Goal: Task Accomplishment & Management: Manage account settings

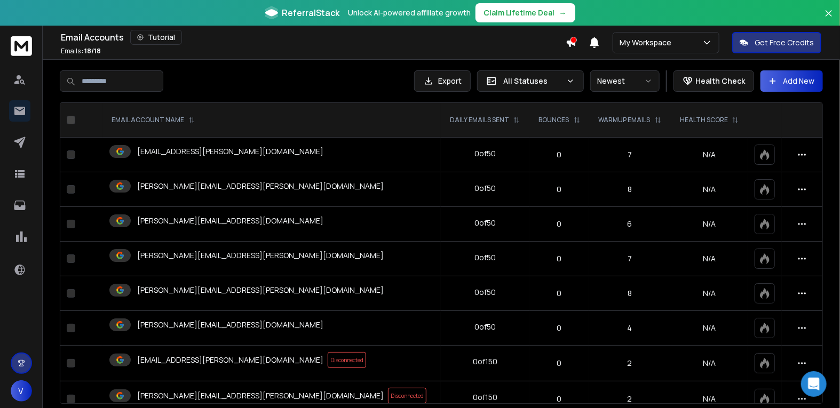
click at [755, 161] on div at bounding box center [765, 155] width 20 height 20
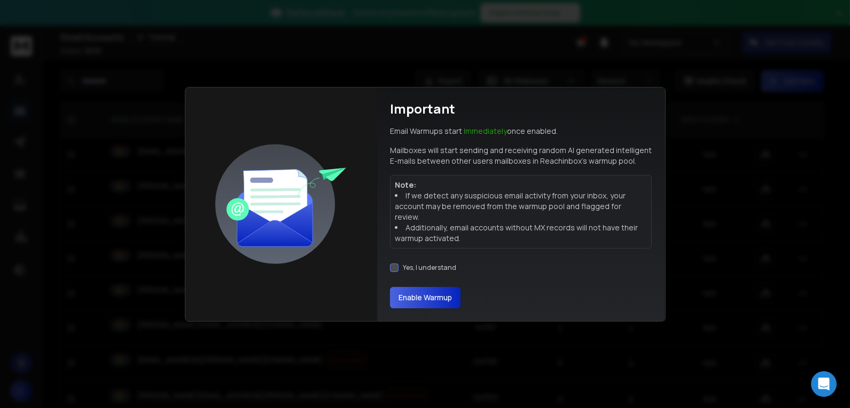
click at [428, 264] on label "Yes, I understand" at bounding box center [429, 268] width 53 height 9
click at [396, 264] on button "Yes, I understand" at bounding box center [394, 268] width 9 height 9
click at [407, 293] on button "Enable Warmup" at bounding box center [425, 297] width 70 height 21
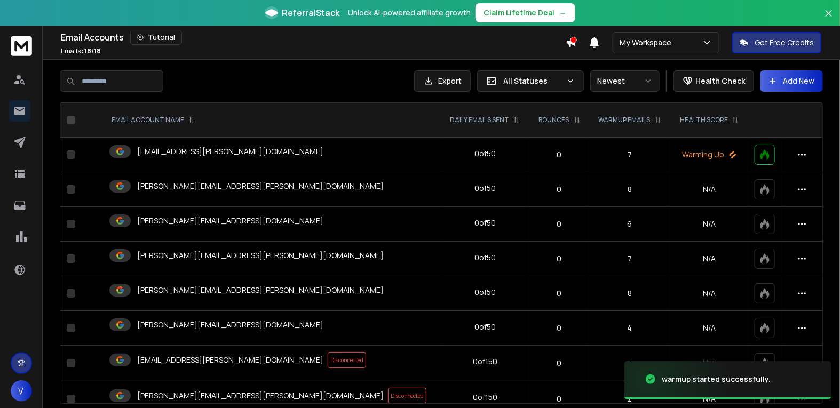
click at [755, 194] on div at bounding box center [765, 189] width 20 height 20
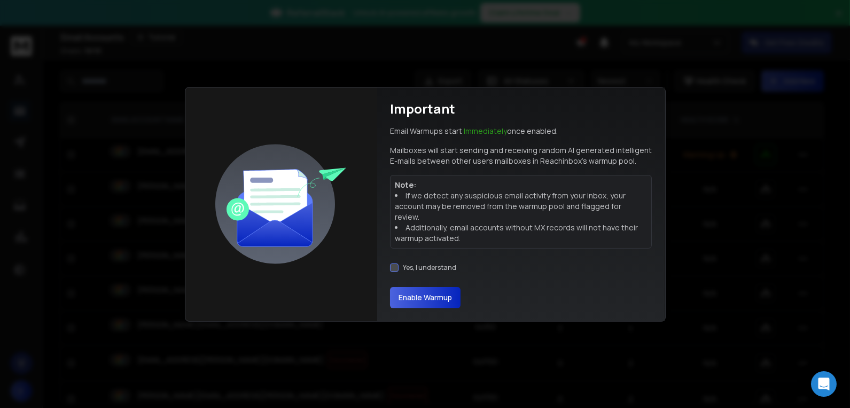
click at [394, 264] on button "Yes, I understand" at bounding box center [394, 268] width 9 height 9
click at [420, 298] on button "Enable Warmup" at bounding box center [425, 297] width 70 height 21
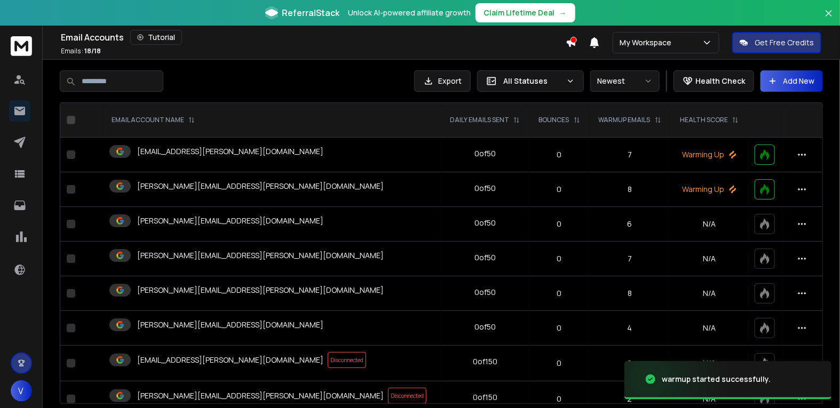
click at [760, 223] on icon at bounding box center [764, 224] width 9 height 11
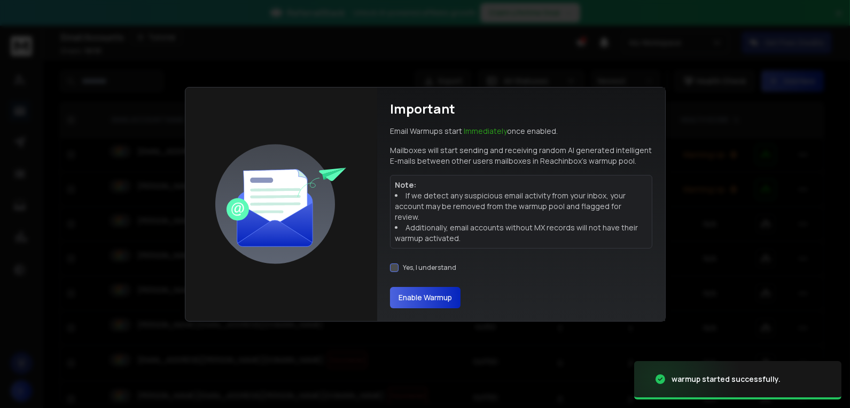
click at [406, 264] on label "Yes, I understand" at bounding box center [429, 268] width 53 height 9
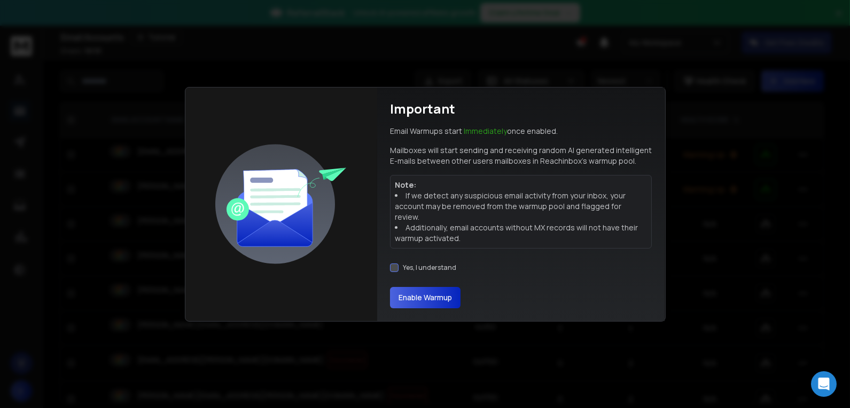
click at [395, 265] on button "Yes, I understand" at bounding box center [394, 268] width 9 height 9
click at [414, 293] on button "Enable Warmup" at bounding box center [425, 297] width 70 height 21
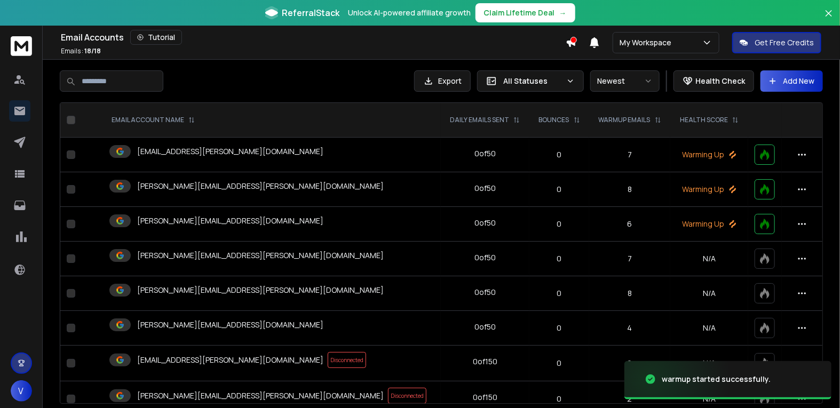
click at [760, 256] on icon at bounding box center [764, 259] width 9 height 11
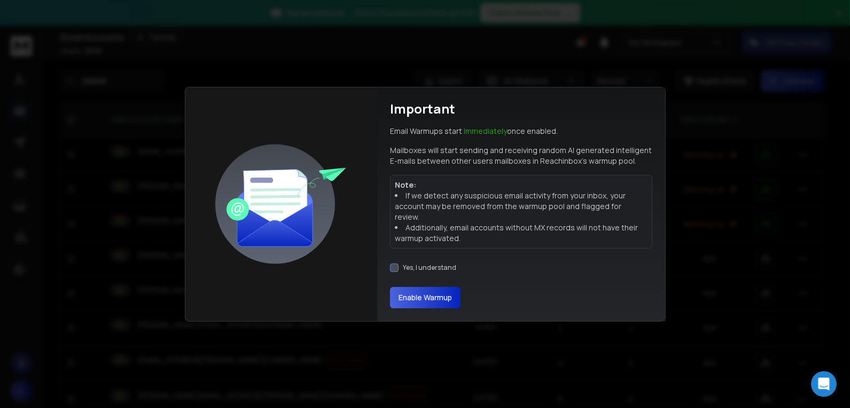
click at [397, 264] on button "Yes, I understand" at bounding box center [394, 268] width 9 height 9
click at [412, 296] on button "Enable Warmup" at bounding box center [425, 297] width 70 height 21
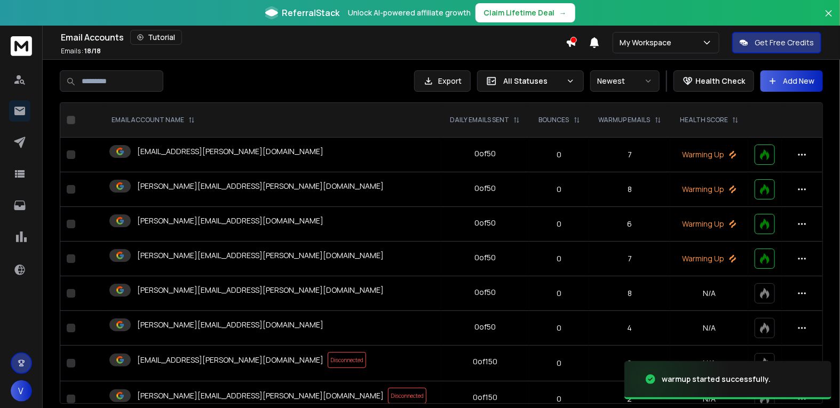
click at [760, 294] on icon at bounding box center [764, 293] width 9 height 11
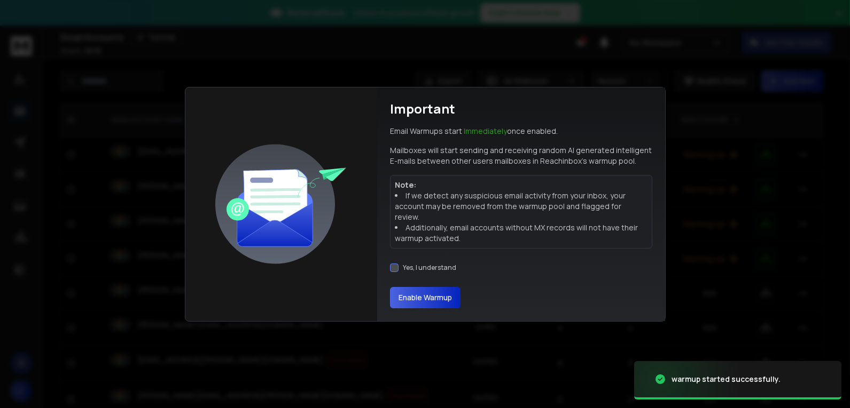
click at [397, 264] on button "Yes, I understand" at bounding box center [394, 268] width 9 height 9
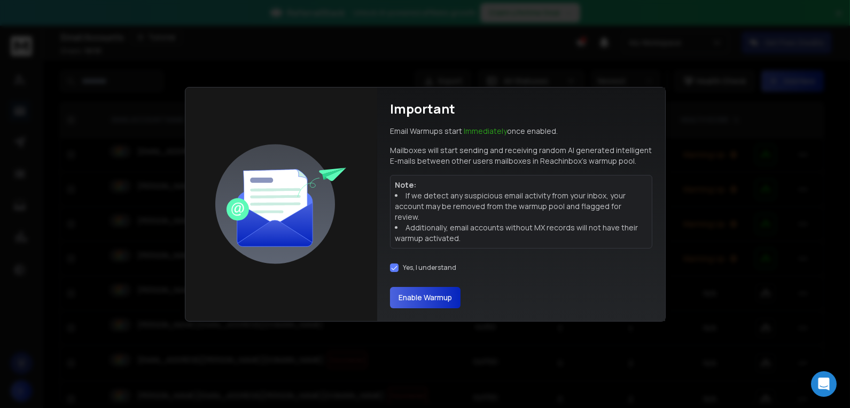
click at [408, 289] on button "Enable Warmup" at bounding box center [425, 297] width 70 height 21
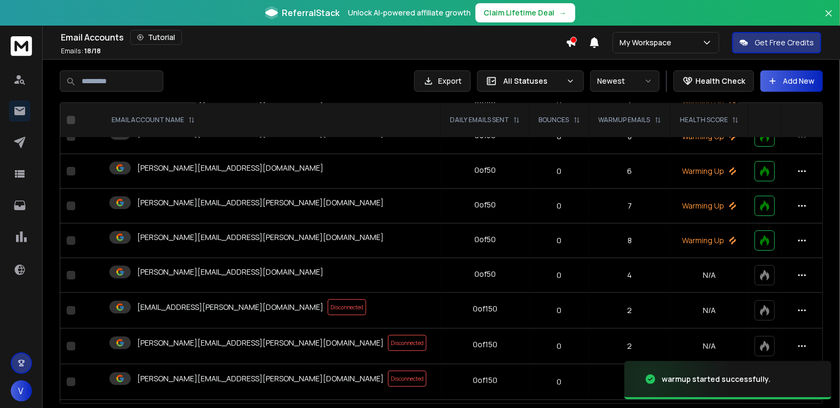
scroll to position [54, 0]
click at [760, 269] on icon at bounding box center [765, 274] width 11 height 11
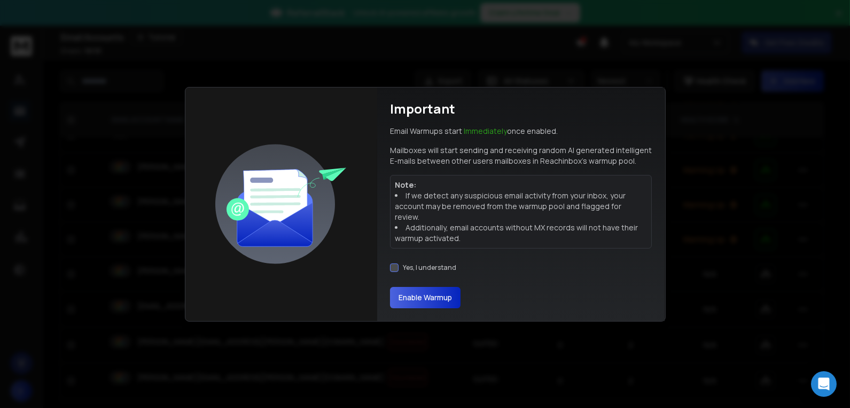
click at [393, 264] on button "Yes, I understand" at bounding box center [394, 268] width 9 height 9
click at [407, 290] on button "Enable Warmup" at bounding box center [425, 297] width 70 height 21
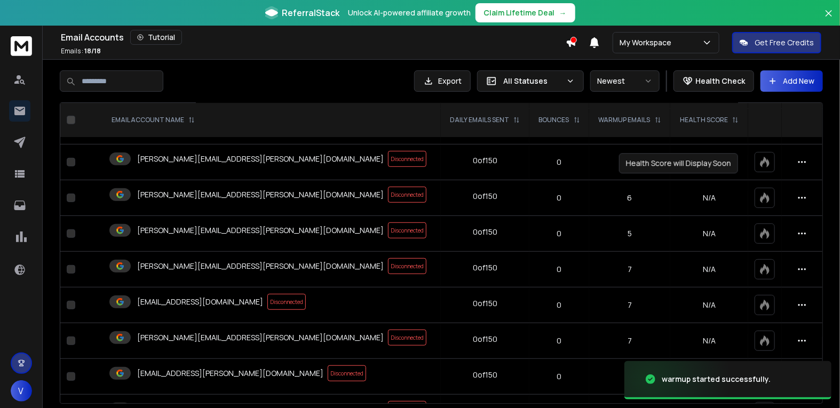
scroll to position [367, 0]
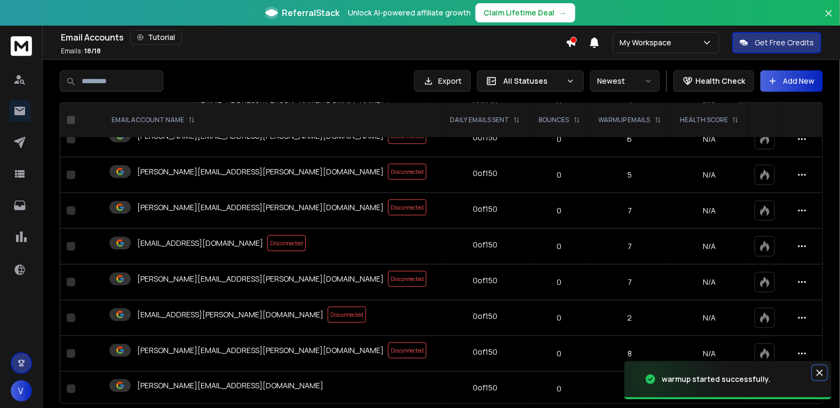
click at [820, 376] on icon "Notifications (F8)" at bounding box center [820, 373] width 11 height 11
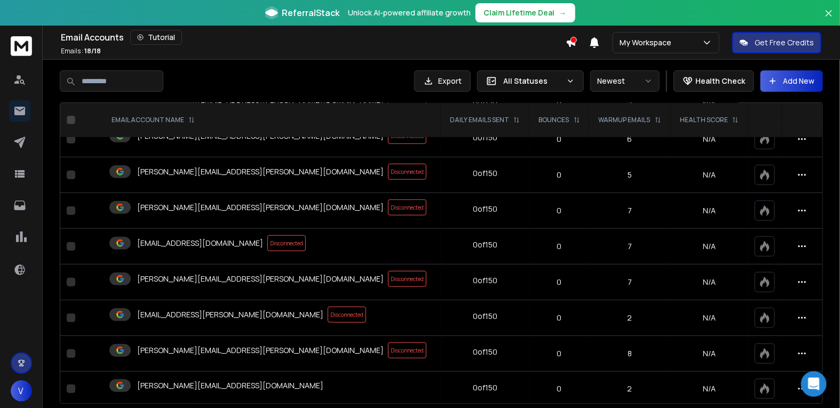
click at [760, 384] on icon at bounding box center [764, 389] width 9 height 11
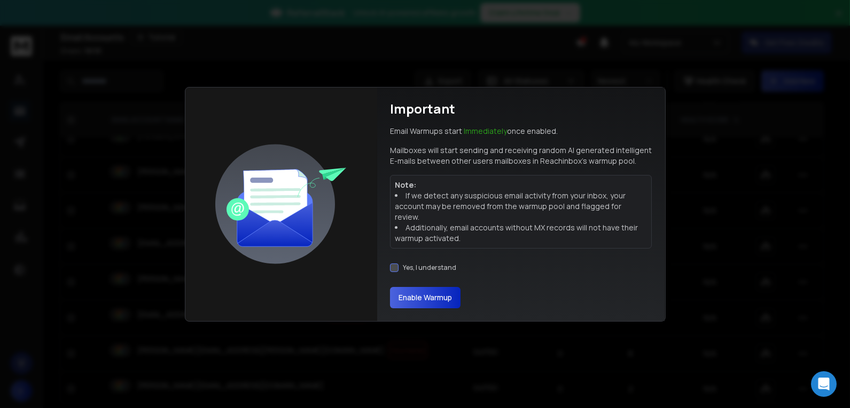
click at [428, 265] on label "Yes, I understand" at bounding box center [429, 268] width 53 height 9
click at [390, 264] on button "Yes, I understand" at bounding box center [394, 268] width 9 height 9
click at [413, 297] on button "Enable Warmup" at bounding box center [425, 297] width 70 height 21
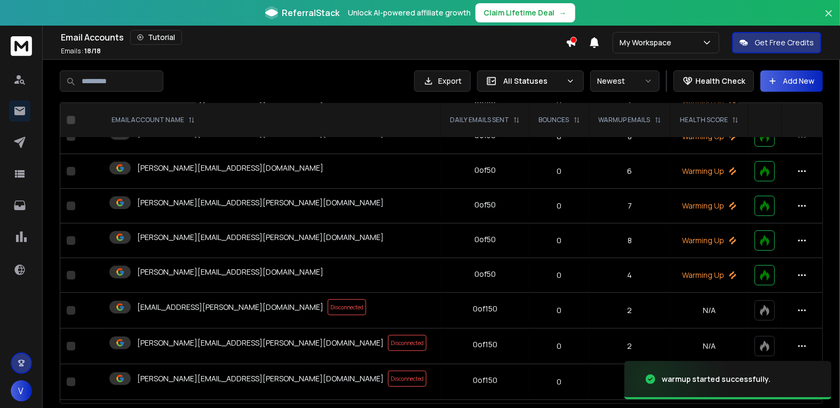
scroll to position [0, 0]
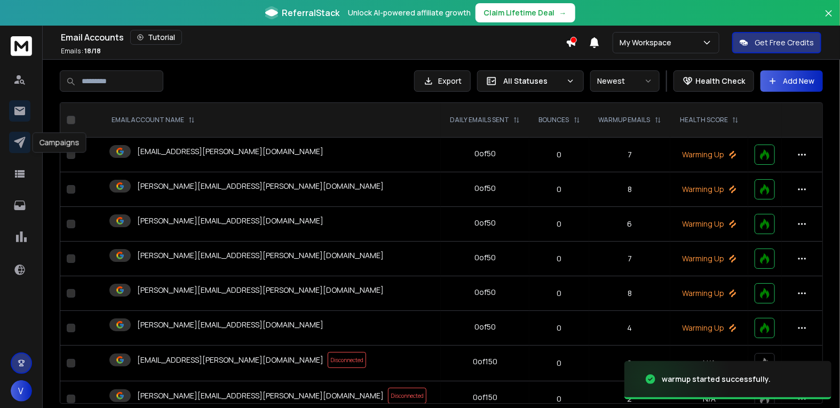
click at [12, 142] on link at bounding box center [19, 142] width 21 height 21
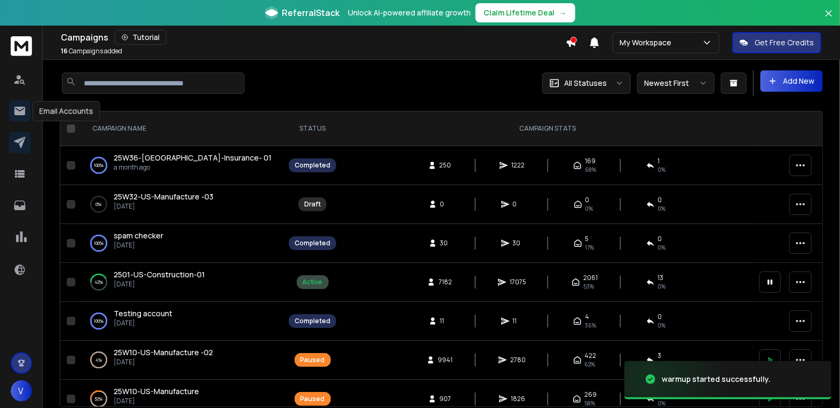
click at [23, 115] on icon at bounding box center [19, 111] width 13 height 13
